Goal: Task Accomplishment & Management: Use online tool/utility

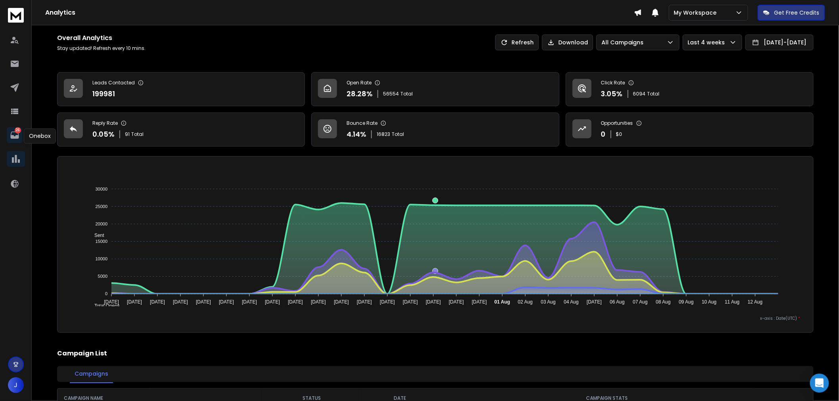
click at [14, 136] on icon at bounding box center [15, 135] width 10 height 10
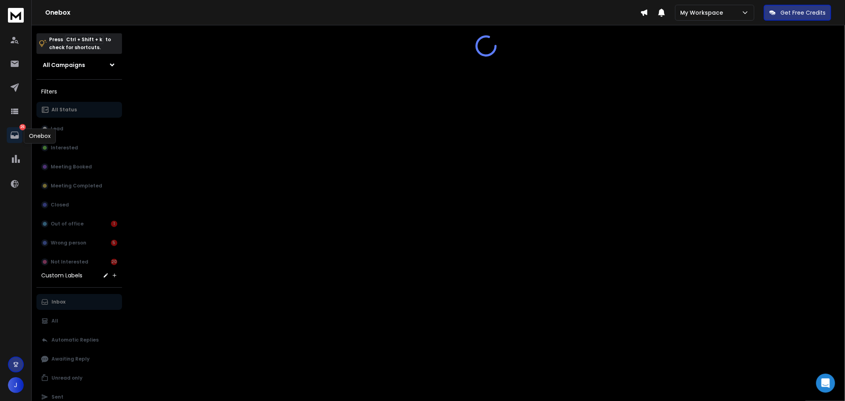
click at [12, 139] on icon at bounding box center [14, 135] width 8 height 7
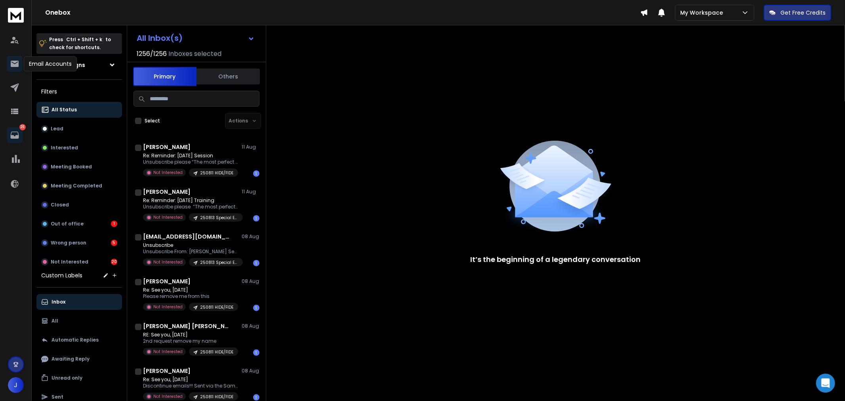
click at [16, 65] on icon at bounding box center [15, 64] width 8 height 6
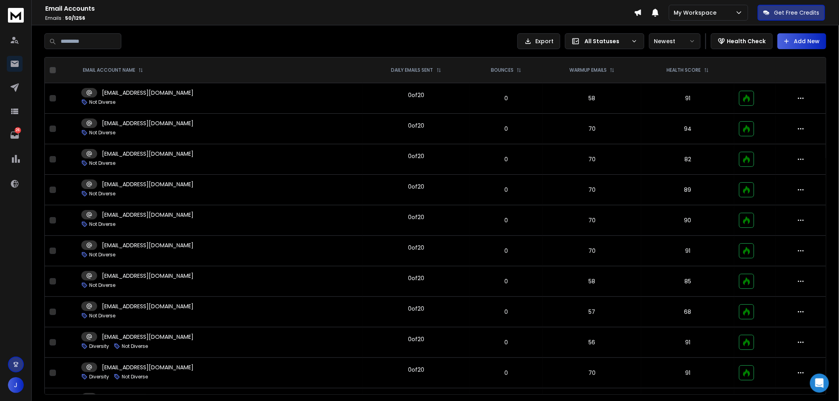
click at [52, 73] on th at bounding box center [61, 70] width 32 height 26
click at [45, 107] on button "Select this Page" at bounding box center [42, 108] width 6 height 6
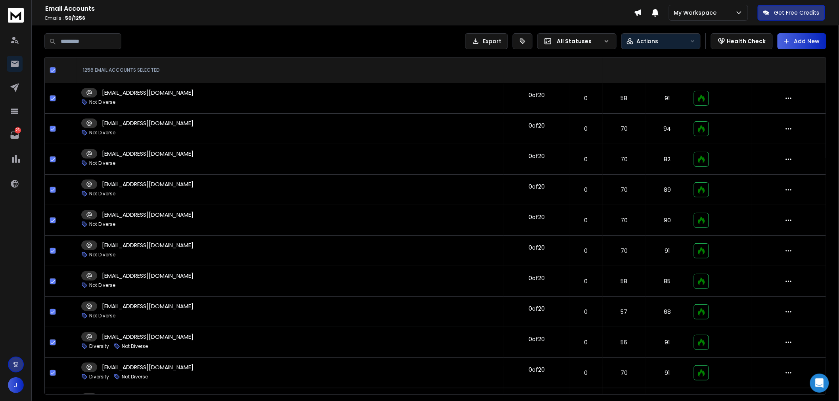
click at [653, 42] on p "Actions" at bounding box center [647, 41] width 22 height 8
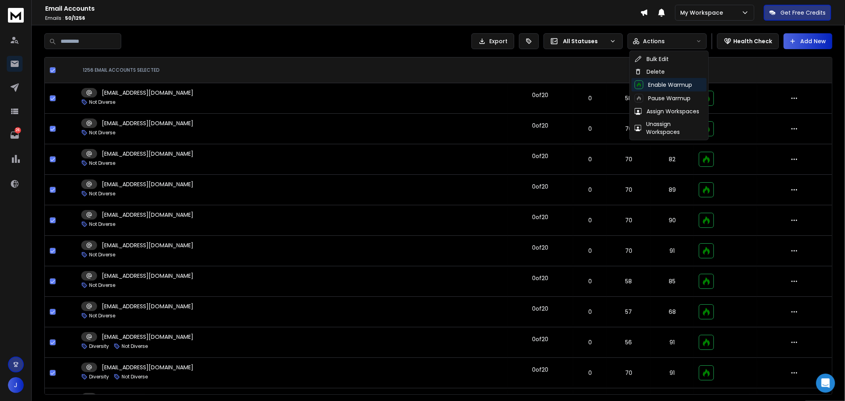
click at [655, 81] on div "Enable Warmup" at bounding box center [663, 84] width 57 height 9
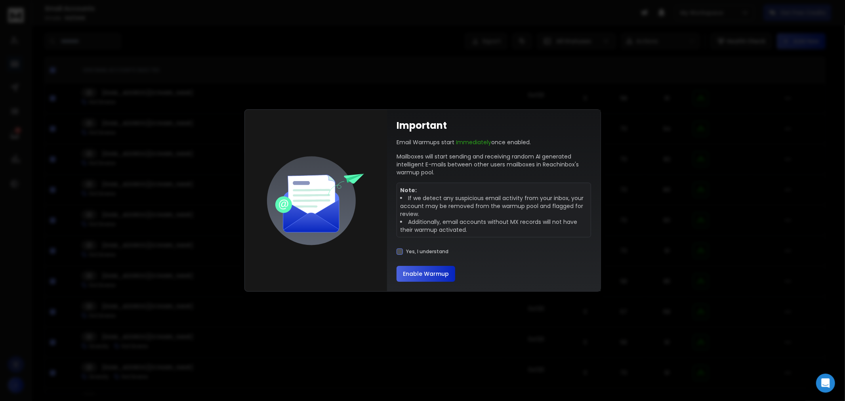
drag, startPoint x: 399, startPoint y: 254, endPoint x: 403, endPoint y: 260, distance: 7.1
click at [399, 254] on button "Yes, I understand" at bounding box center [400, 251] width 6 height 6
click at [417, 273] on button "Enable Warmup" at bounding box center [426, 274] width 59 height 16
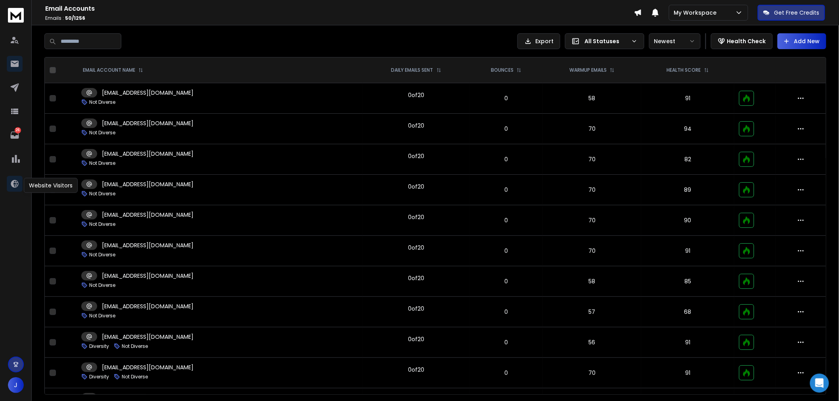
click at [13, 186] on icon at bounding box center [15, 184] width 8 height 8
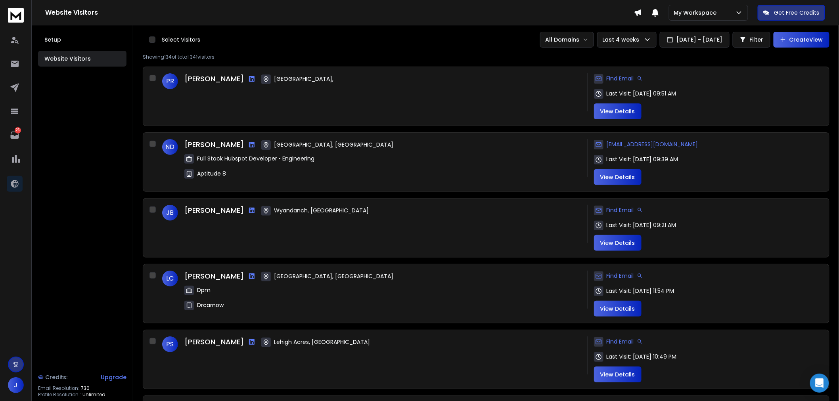
click at [708, 224] on div "[PERSON_NAME] Wyandanch, [GEOGRAPHIC_DATA] Find Email Last Visit: [DATE] 09:21 …" at bounding box center [492, 228] width 660 height 46
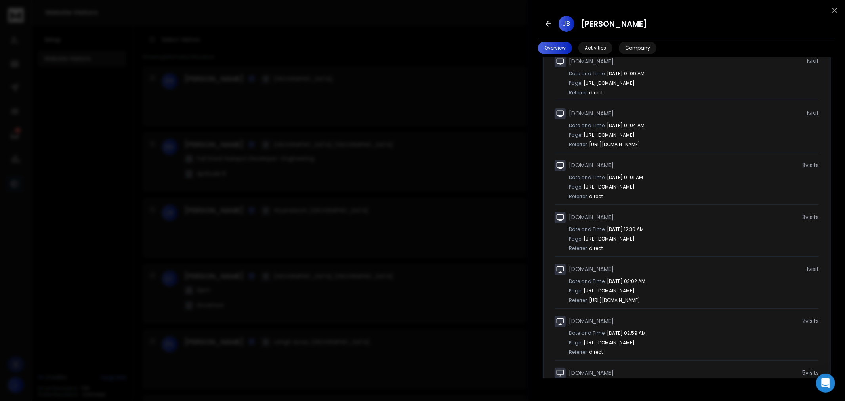
scroll to position [782, 0]
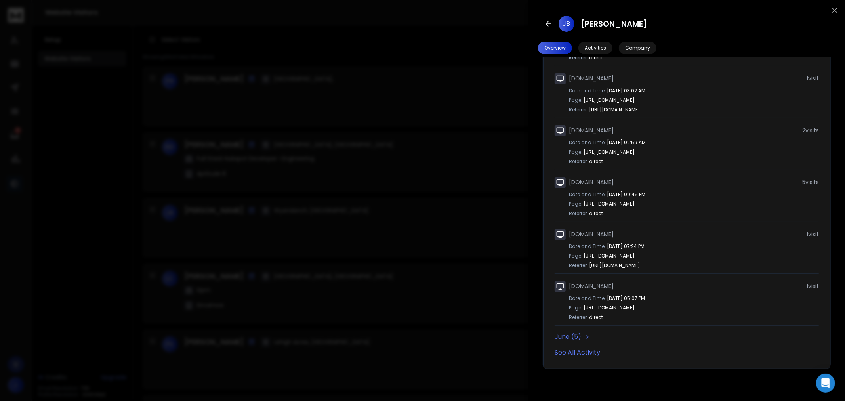
click at [584, 355] on button "See All Activity" at bounding box center [578, 353] width 46 height 10
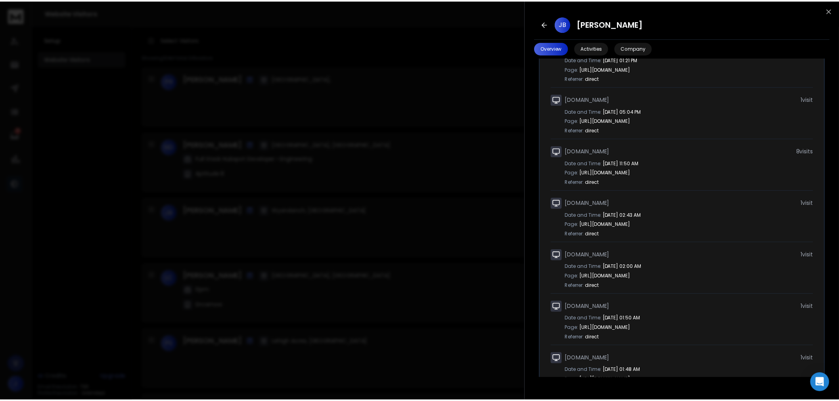
scroll to position [0, 0]
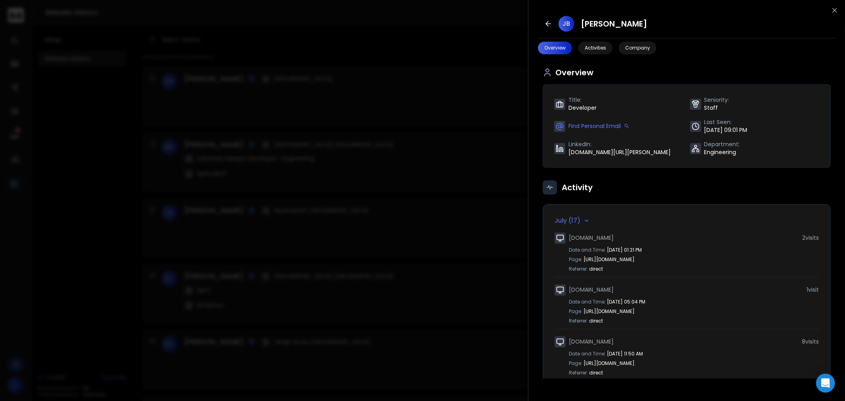
click at [550, 24] on icon "button" at bounding box center [548, 24] width 5 height 0
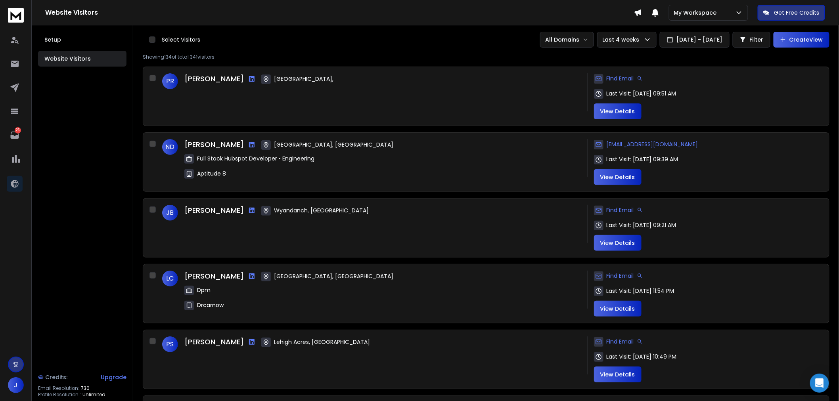
click at [621, 278] on div "Find Email" at bounding box center [618, 276] width 49 height 10
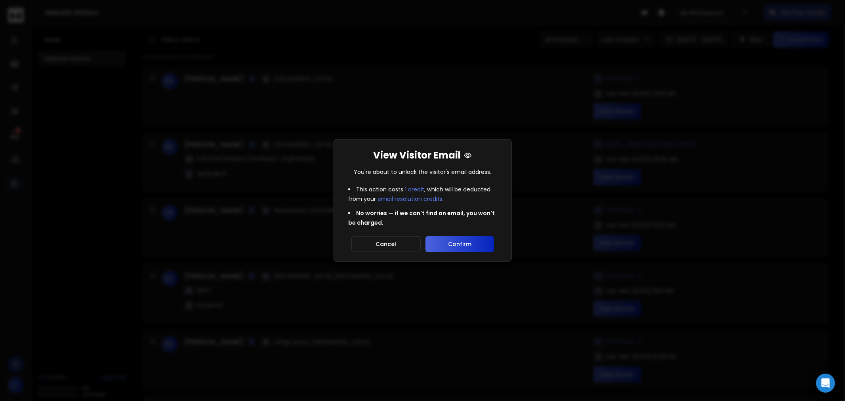
click at [440, 238] on button "Confirm" at bounding box center [459, 244] width 69 height 16
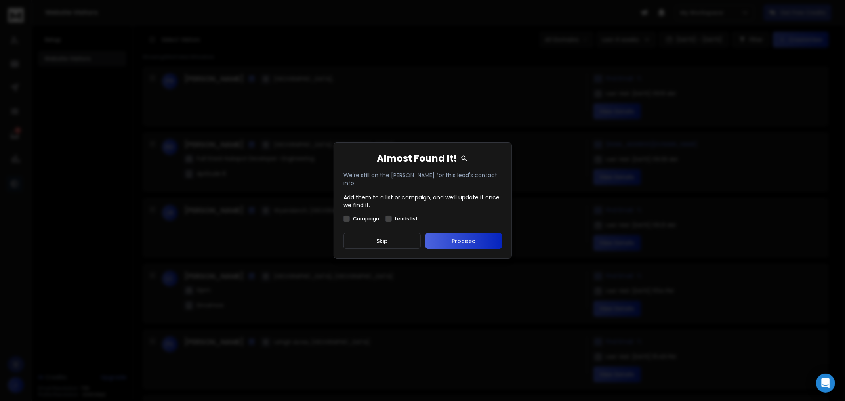
click at [387, 216] on button "Campaign" at bounding box center [389, 219] width 6 height 6
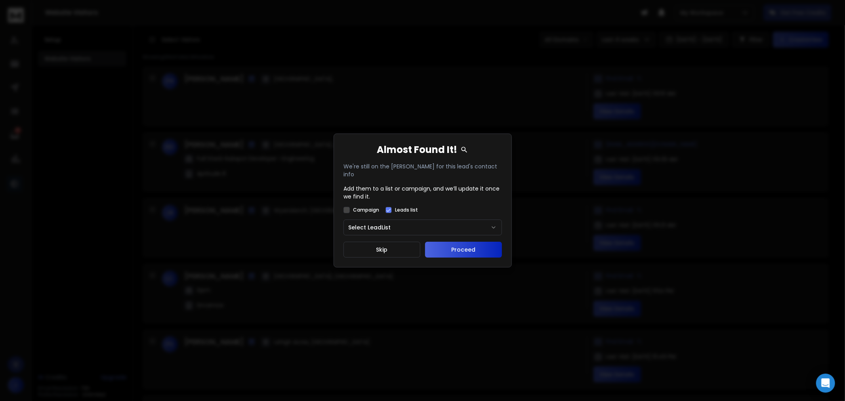
click at [415, 226] on body "Get only verified leads with our AI-powered Lead Finder, starting at $22/mo Try…" at bounding box center [419, 208] width 839 height 417
click at [461, 248] on button "Proceed" at bounding box center [463, 250] width 76 height 16
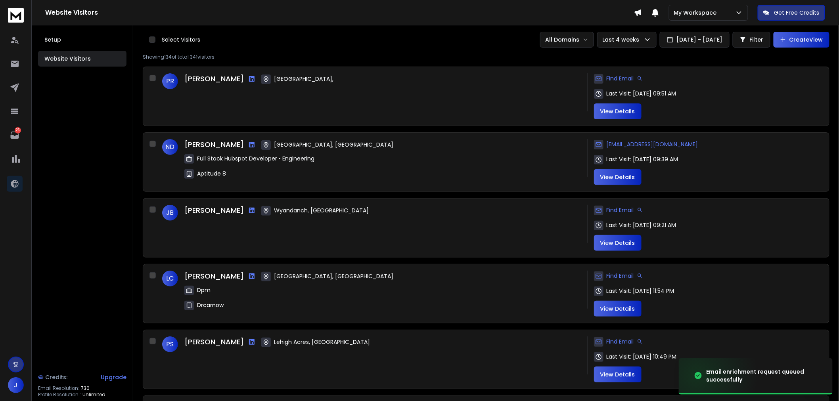
click at [709, 101] on div "PR [PERSON_NAME] [GEOGRAPHIC_DATA], Find Email Last Visit: [DATE] 09:51 AM View…" at bounding box center [492, 96] width 660 height 46
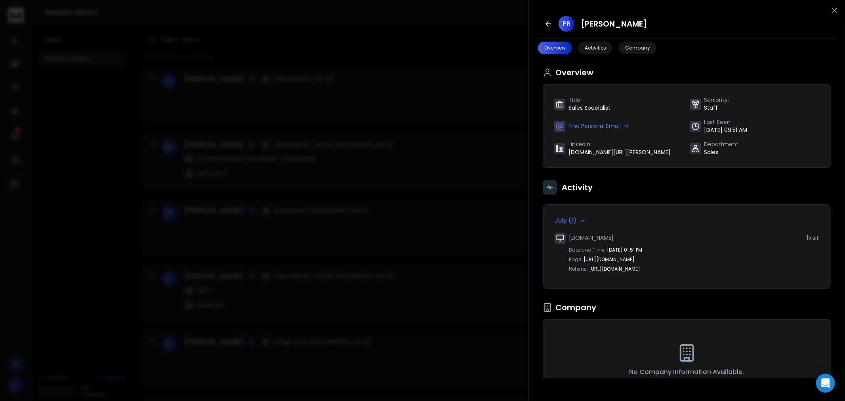
click at [548, 24] on icon "button" at bounding box center [548, 24] width 8 height 8
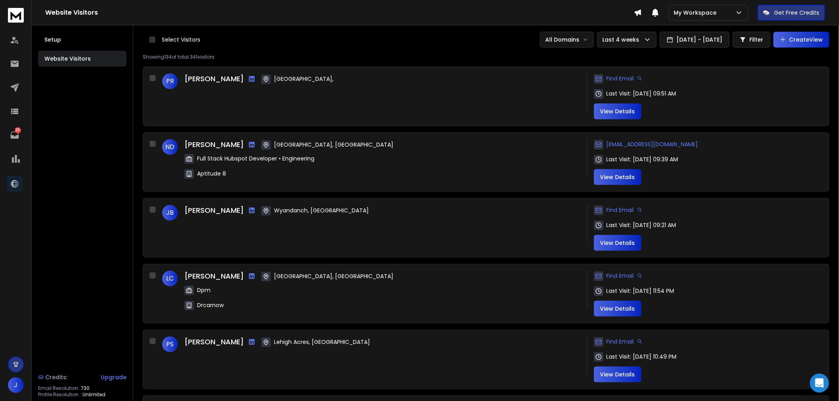
click at [618, 78] on div "Find Email" at bounding box center [618, 78] width 49 height 10
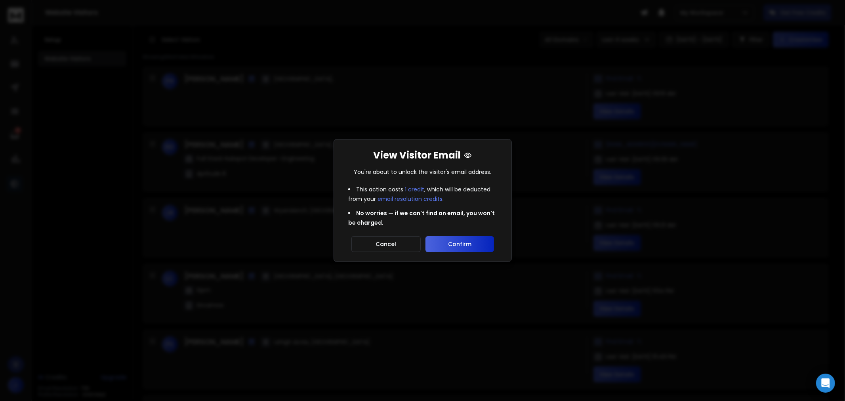
click at [447, 239] on button "Confirm" at bounding box center [459, 244] width 69 height 16
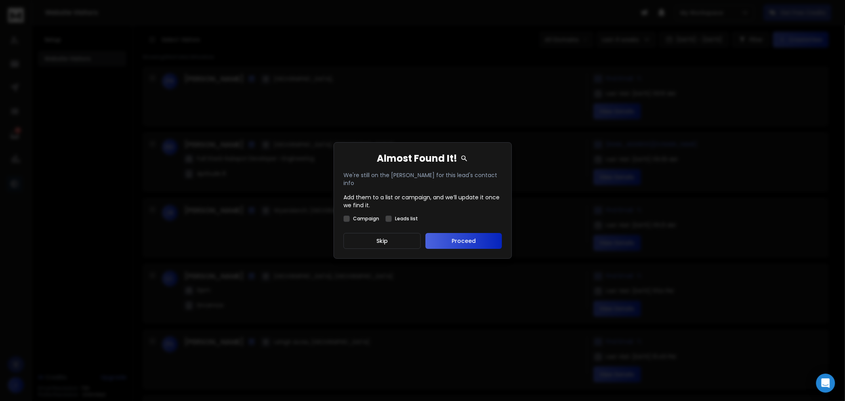
click at [387, 216] on button "Campaign" at bounding box center [389, 219] width 6 height 6
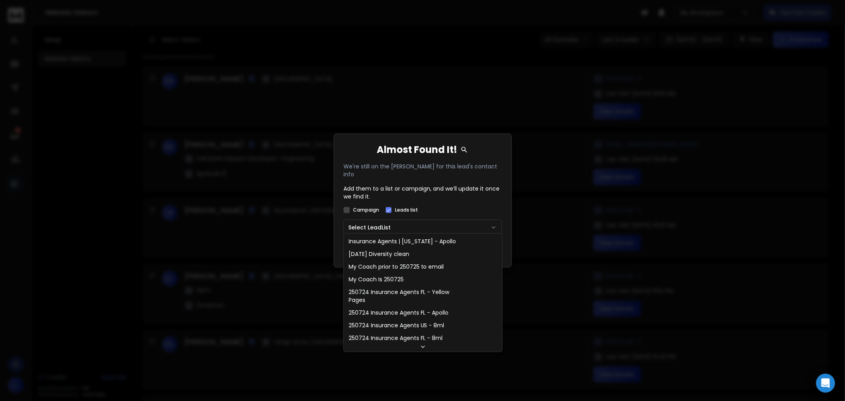
click at [415, 222] on body "Get only verified leads with our AI-powered Lead Finder, starting at $22/mo Try…" at bounding box center [419, 208] width 839 height 417
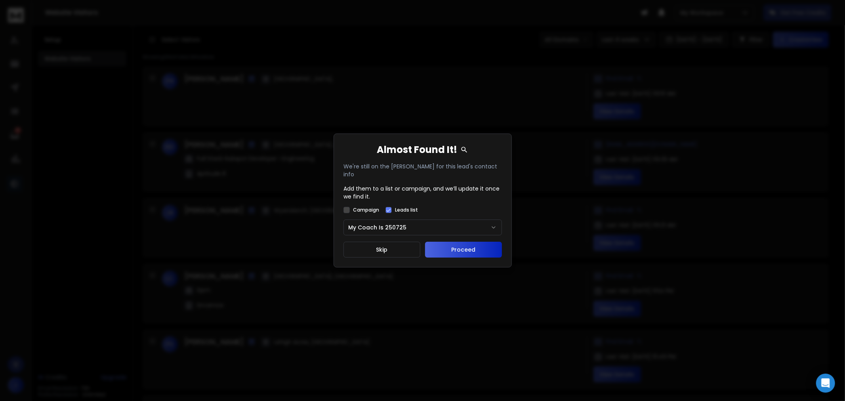
click at [454, 248] on button "Proceed" at bounding box center [463, 250] width 76 height 16
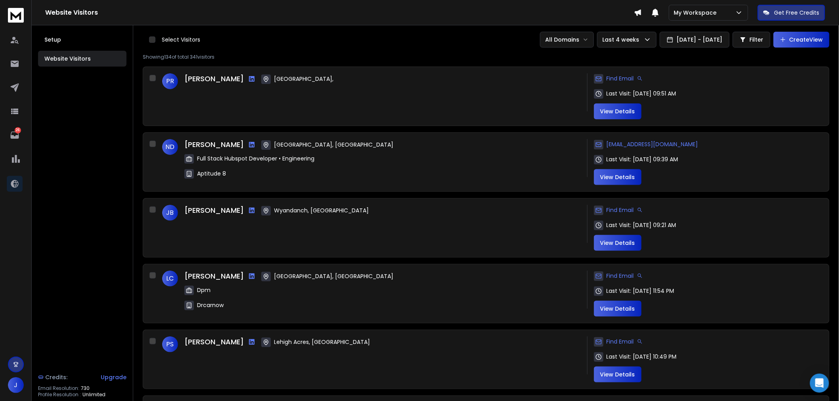
scroll to position [191, 0]
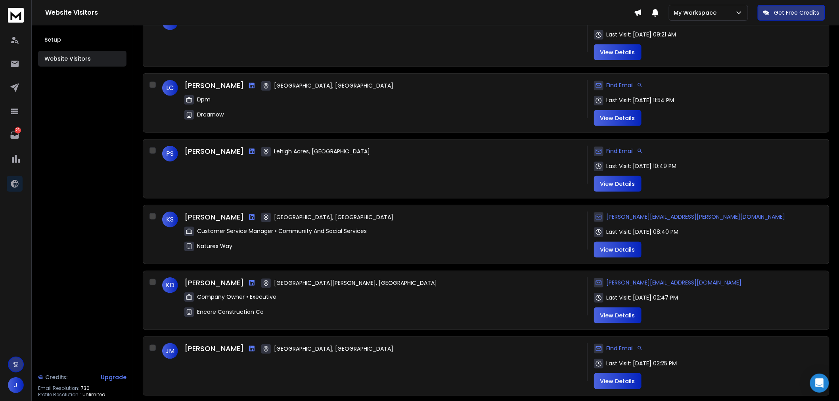
click at [704, 169] on div "PS [PERSON_NAME] Lehigh Acres, [GEOGRAPHIC_DATA] Find Email Last Visit: [DATE] …" at bounding box center [492, 169] width 660 height 46
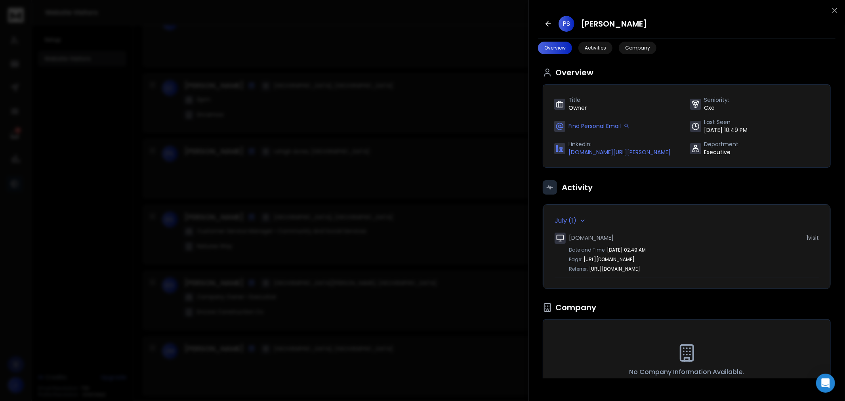
drag, startPoint x: 586, startPoint y: 155, endPoint x: 582, endPoint y: 157, distance: 4.3
click at [582, 156] on span "[DOMAIN_NAME][URL][PERSON_NAME]" at bounding box center [620, 152] width 102 height 8
click at [549, 22] on icon "button" at bounding box center [548, 24] width 8 height 8
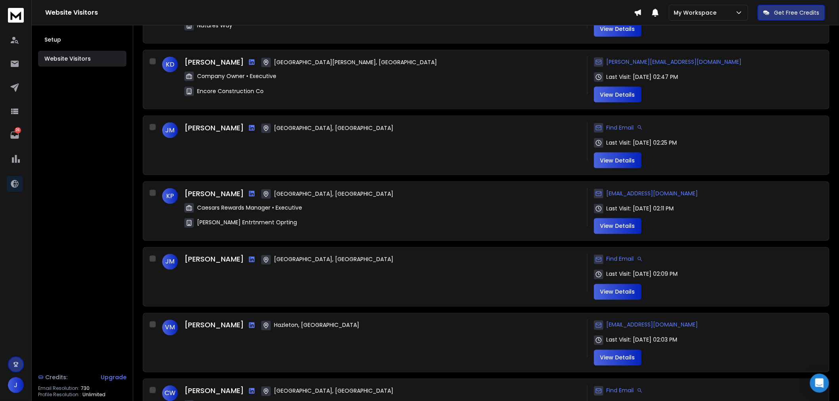
scroll to position [572, 0]
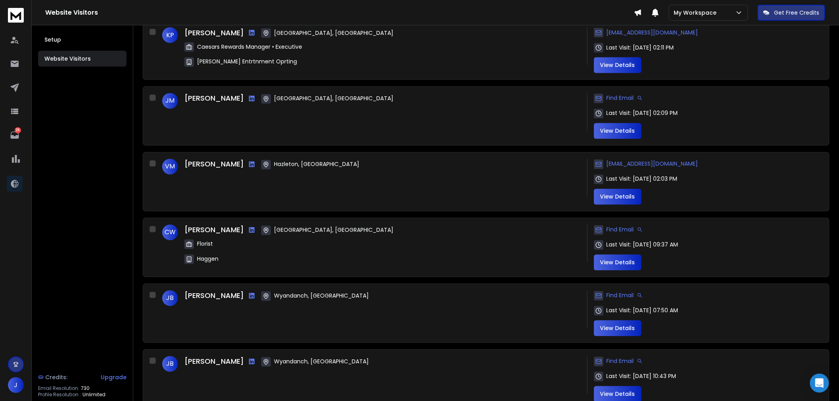
click at [628, 229] on div "Find Email" at bounding box center [618, 230] width 49 height 10
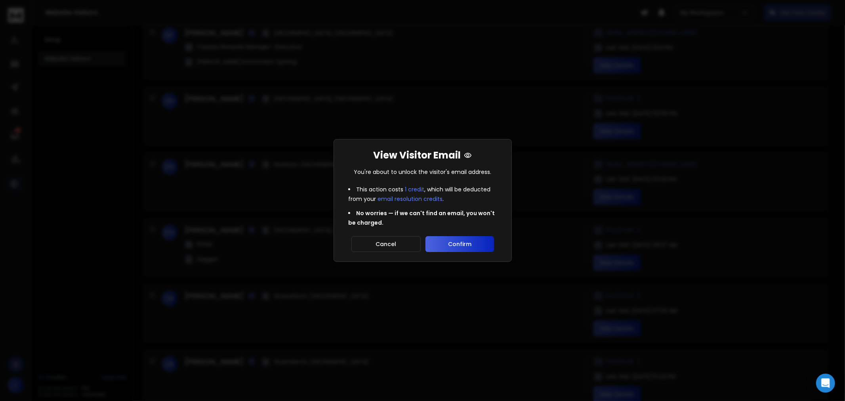
click at [472, 243] on button "Confirm" at bounding box center [459, 244] width 69 height 16
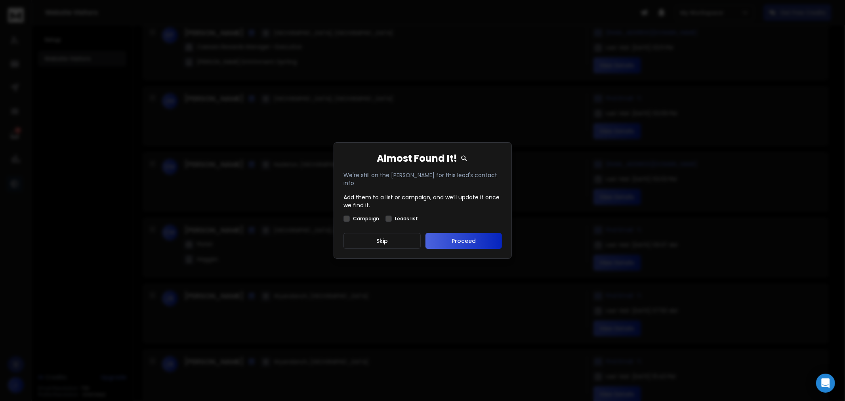
click at [391, 216] on button "Campaign" at bounding box center [389, 219] width 6 height 6
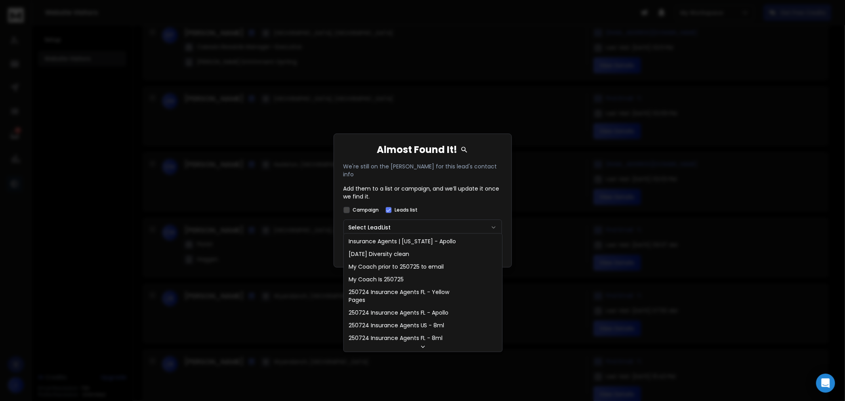
drag, startPoint x: 381, startPoint y: 279, endPoint x: 416, endPoint y: 269, distance: 37.2
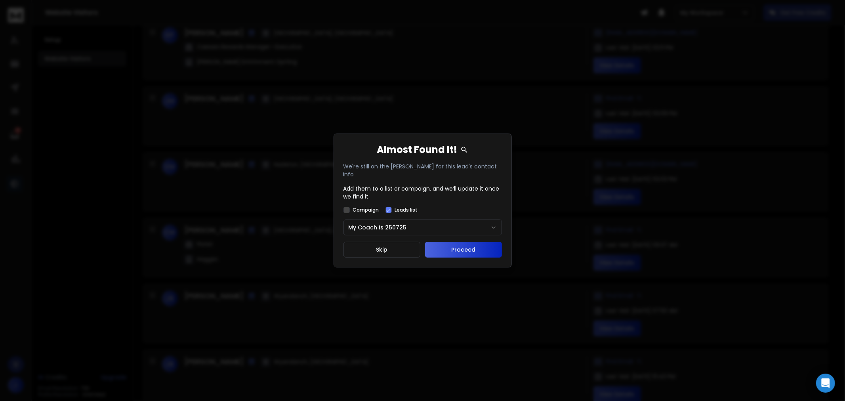
click at [453, 248] on button "Proceed" at bounding box center [463, 250] width 76 height 16
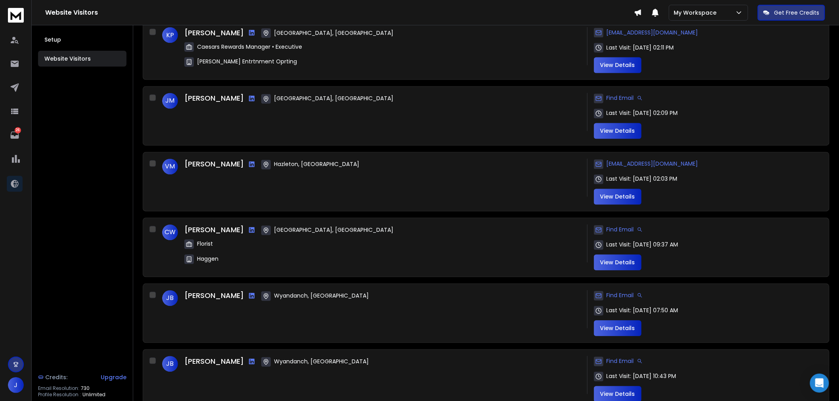
click at [671, 195] on div "[EMAIL_ADDRESS][DOMAIN_NAME] Last Visit: [DATE] 02:03 PM View Details" at bounding box center [646, 182] width 104 height 46
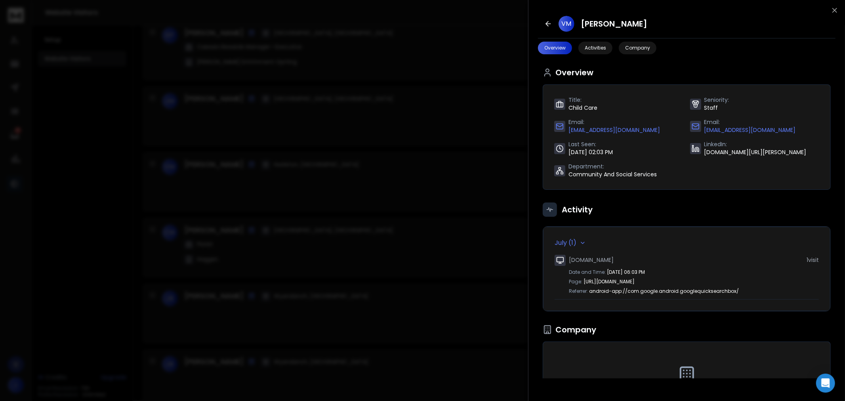
click at [546, 25] on icon "button" at bounding box center [548, 24] width 8 height 8
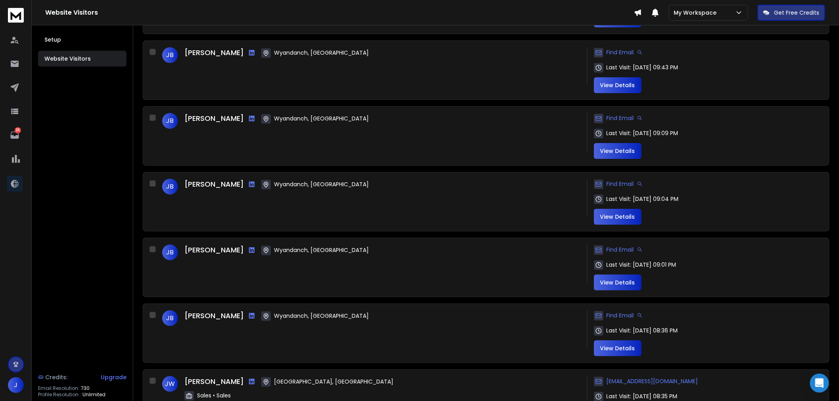
scroll to position [1335, 0]
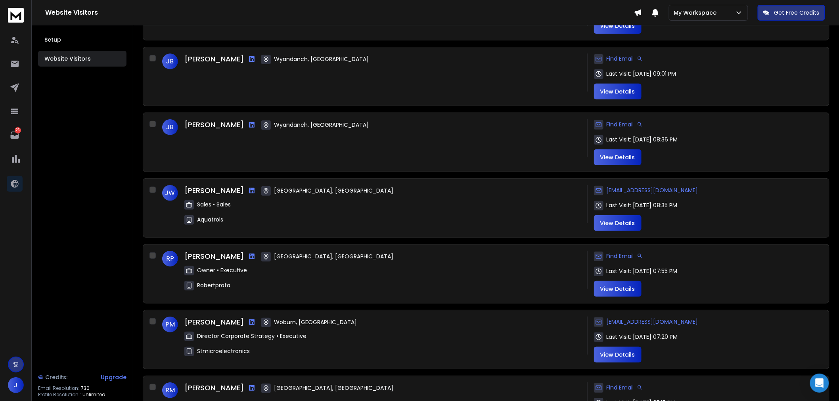
click at [677, 264] on div "Find Email Last Visit: [DATE] 07:55 PM View Details" at bounding box center [636, 274] width 84 height 46
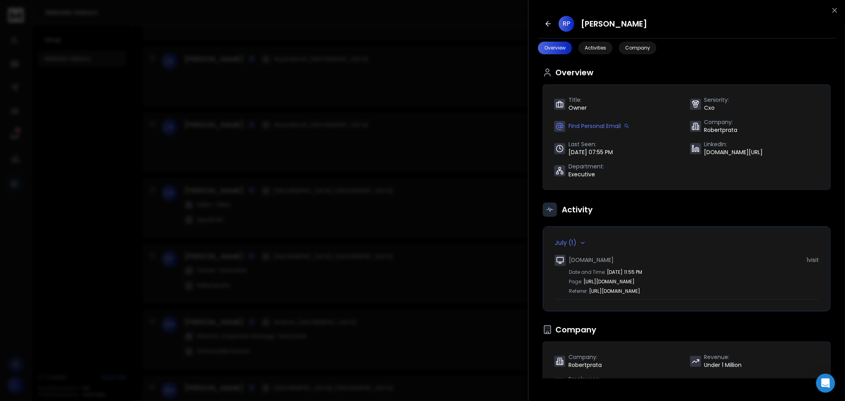
click at [549, 22] on icon "button" at bounding box center [548, 24] width 8 height 8
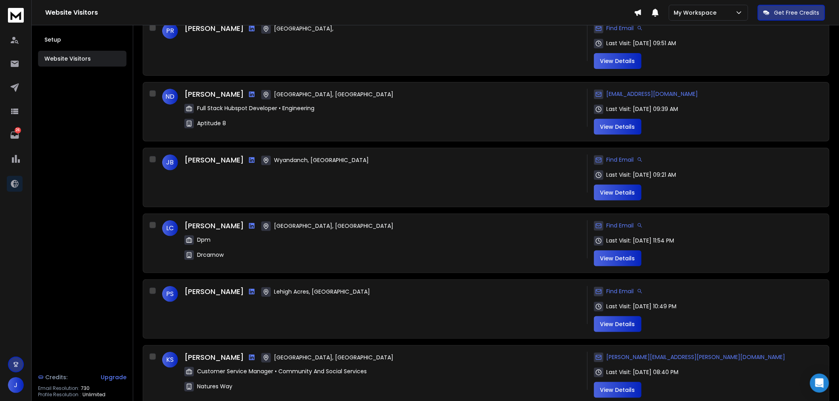
scroll to position [0, 0]
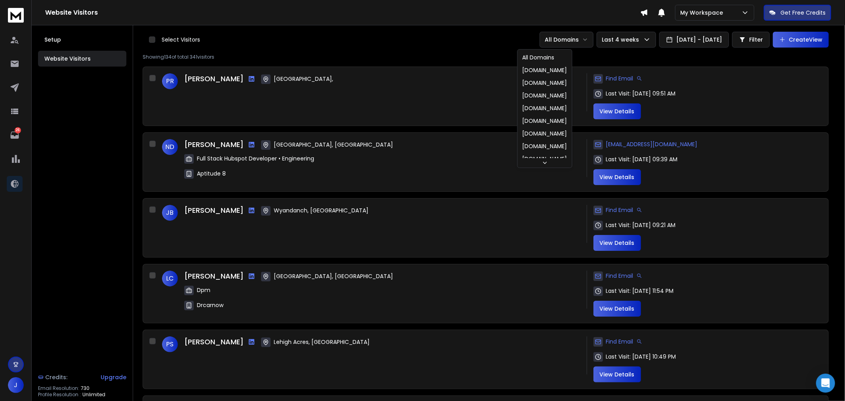
click at [547, 37] on button "All Domains" at bounding box center [567, 40] width 54 height 16
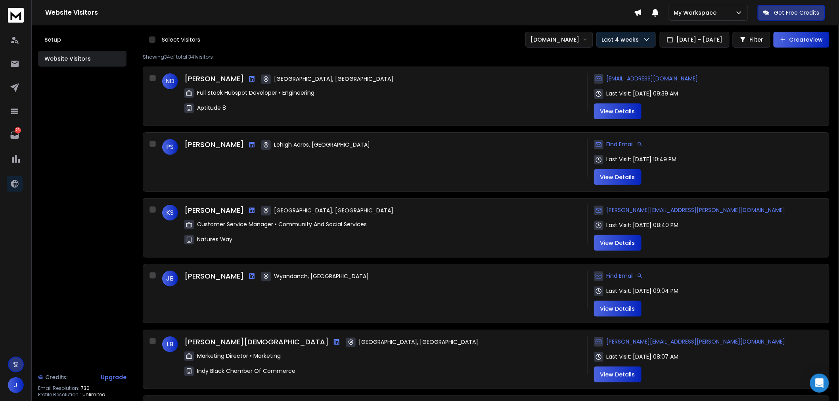
click at [601, 38] on p "Last 4 weeks" at bounding box center [621, 40] width 40 height 8
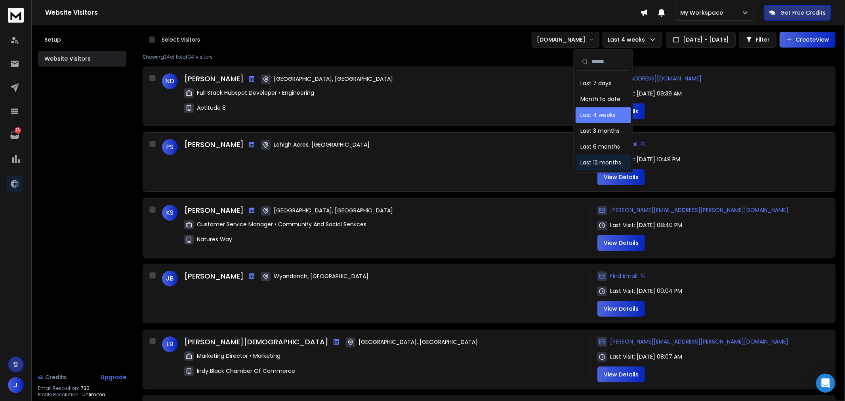
click at [592, 165] on p "Last 12 months" at bounding box center [601, 162] width 44 height 11
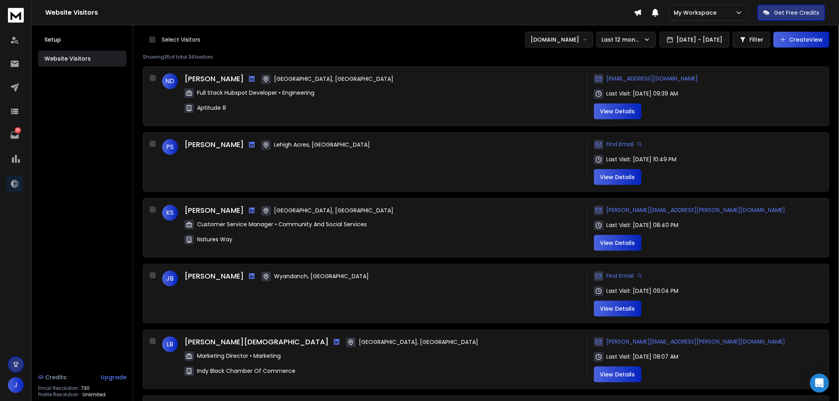
click at [151, 278] on button "button" at bounding box center [152, 275] width 6 height 6
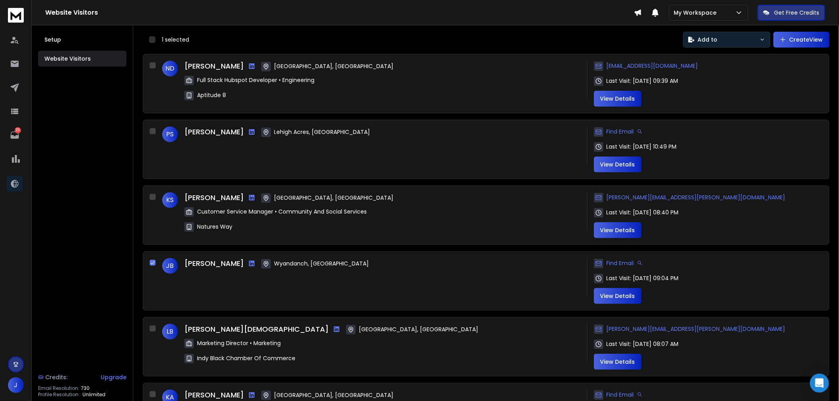
click at [755, 37] on div "Add to" at bounding box center [722, 40] width 68 height 8
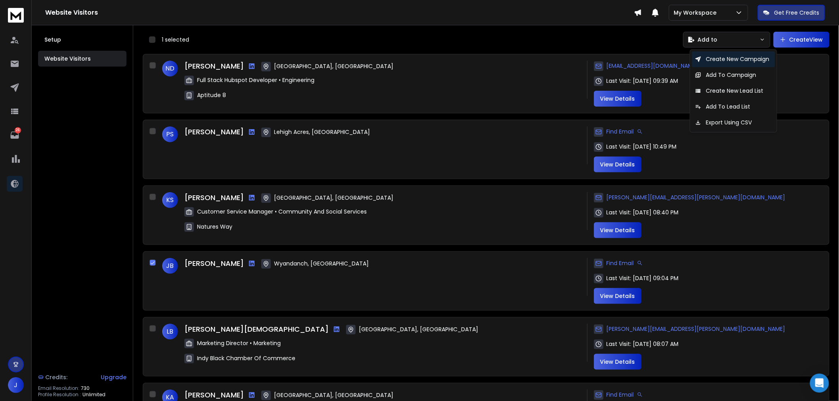
click at [564, 32] on div "Add to Create View" at bounding box center [658, 40] width 342 height 16
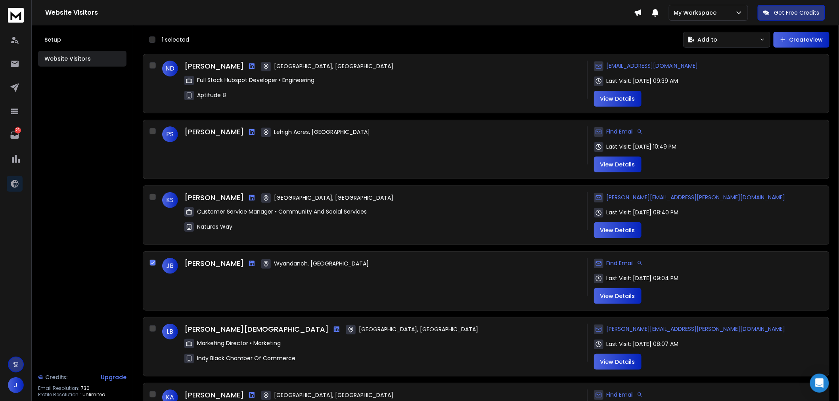
click at [153, 266] on button "button" at bounding box center [152, 263] width 6 height 6
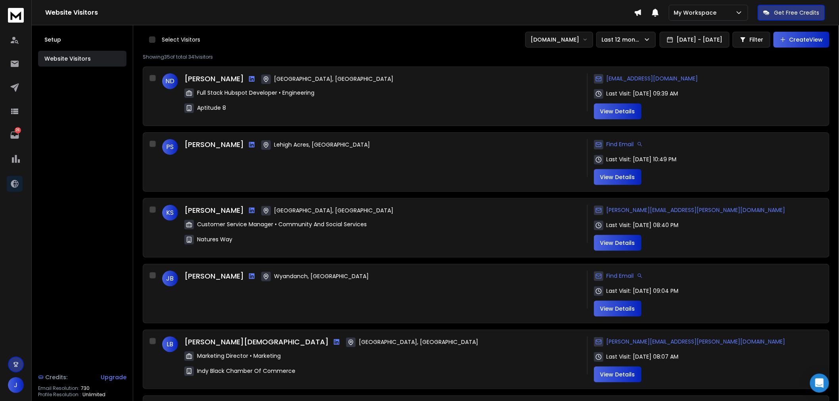
scroll to position [191, 0]
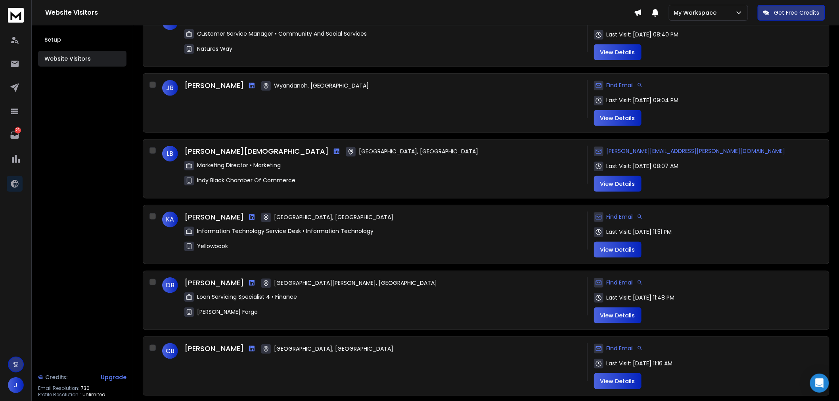
click at [735, 294] on div "DB [PERSON_NAME][GEOGRAPHIC_DATA][PERSON_NAME], [GEOGRAPHIC_DATA] Loan Servicin…" at bounding box center [492, 300] width 660 height 46
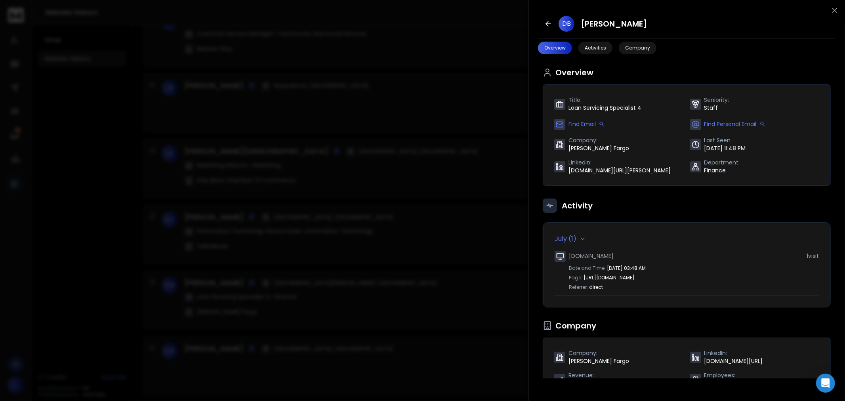
click at [547, 19] on div "DB [PERSON_NAME]" at bounding box center [686, 24] width 285 height 16
click at [548, 24] on icon "button" at bounding box center [548, 24] width 5 height 0
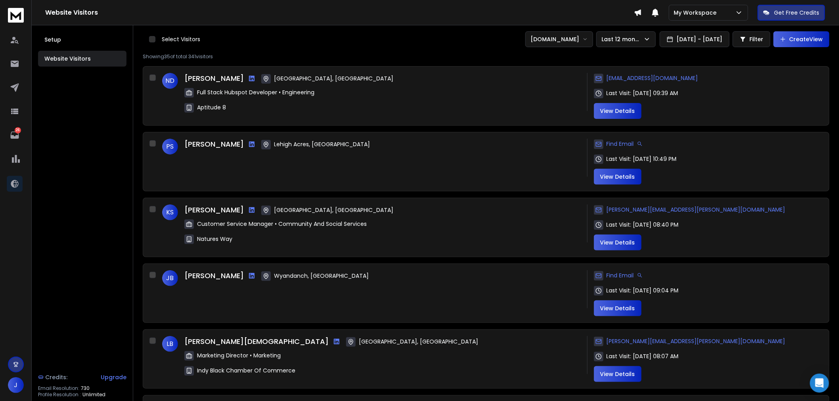
scroll to position [0, 0]
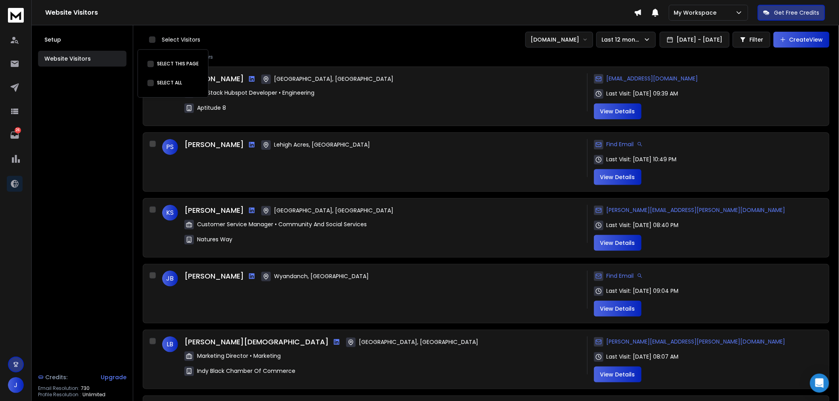
click at [150, 82] on button "SELECT THIS PAGE" at bounding box center [150, 83] width 6 height 6
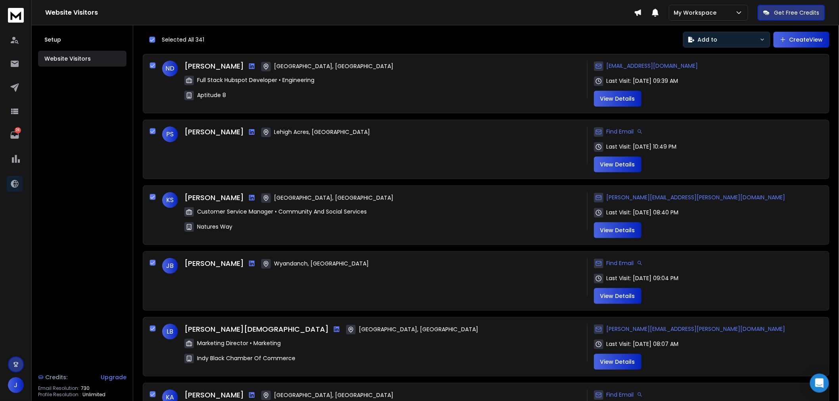
click at [749, 38] on div "Add to" at bounding box center [722, 40] width 68 height 8
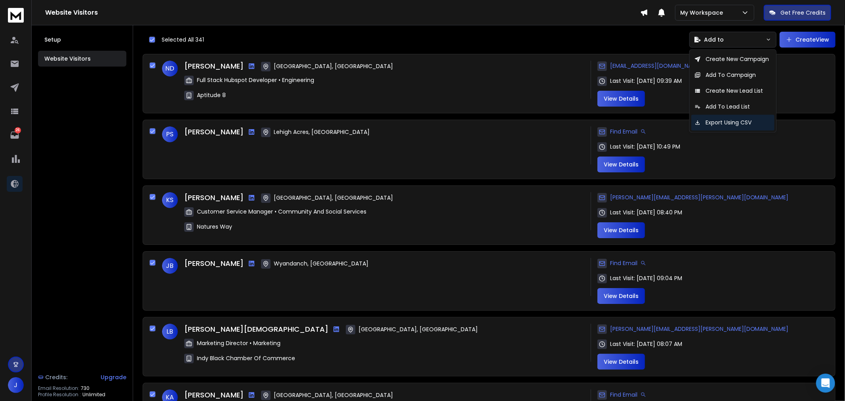
click at [731, 121] on p "Export Using CSV" at bounding box center [728, 122] width 49 height 11
